Goal: Navigation & Orientation: Find specific page/section

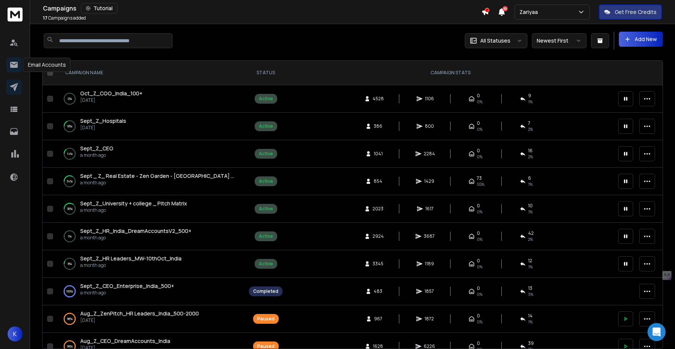
click at [18, 66] on link at bounding box center [13, 64] width 15 height 15
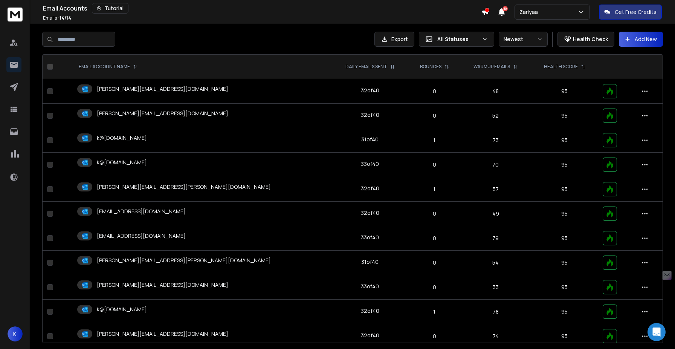
click at [12, 118] on div at bounding box center [14, 111] width 17 height 18
click at [15, 135] on icon at bounding box center [13, 131] width 9 height 9
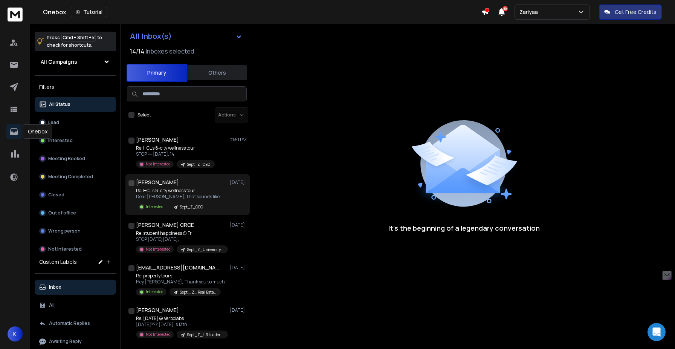
click at [189, 187] on div "Sudhir Makhija 13 Oct Re: HCL's 8-city wellness tour Dear Keerti, That sounds l…" at bounding box center [191, 194] width 111 height 32
